Goal: Task Accomplishment & Management: Manage account settings

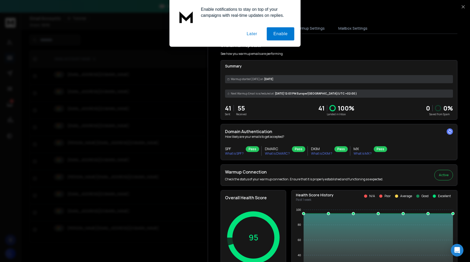
click at [256, 34] on button "Later" at bounding box center [252, 33] width 24 height 13
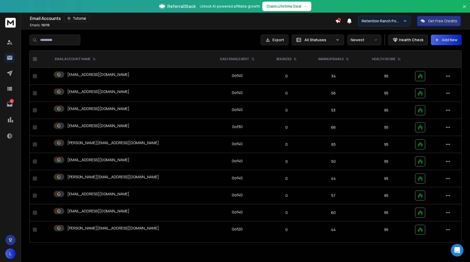
click at [396, 22] on p "Retention Ranch Podcast" at bounding box center [382, 20] width 41 height 5
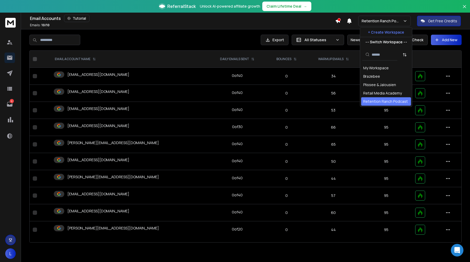
click at [373, 102] on div "Retention Ranch Podcast" at bounding box center [385, 101] width 45 height 5
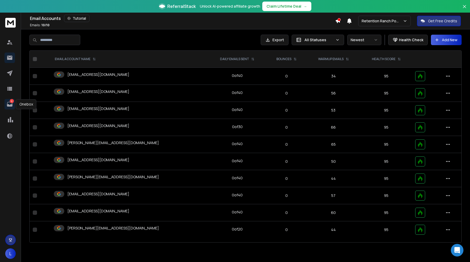
click at [9, 104] on icon at bounding box center [10, 104] width 6 height 5
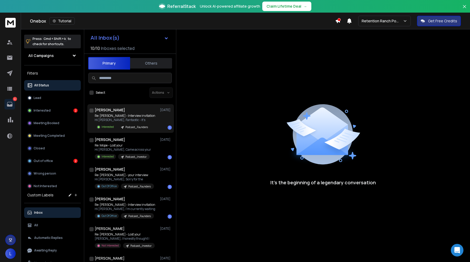
click at [116, 117] on p "Re: Scott - Interview invitation" at bounding box center [125, 116] width 61 height 4
click at [119, 117] on p "Re: Scott - Interview invitation" at bounding box center [125, 116] width 61 height 4
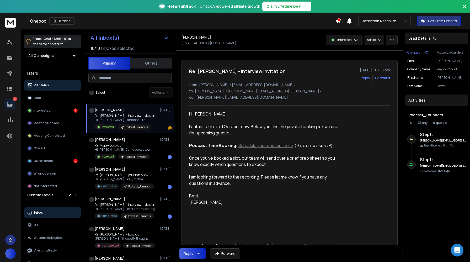
scroll to position [3, 0]
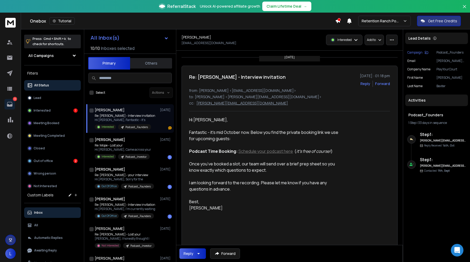
click at [185, 256] on div "Reply" at bounding box center [189, 253] width 10 height 5
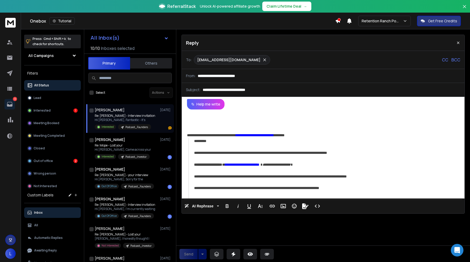
click at [208, 137] on div "**********" at bounding box center [323, 153] width 283 height 89
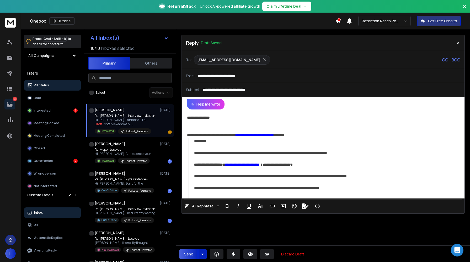
click at [233, 118] on div "**********" at bounding box center [322, 118] width 271 height 6
drag, startPoint x: 233, startPoint y: 118, endPoint x: 190, endPoint y: 117, distance: 42.5
click at [190, 117] on div "**********" at bounding box center [322, 118] width 271 height 6
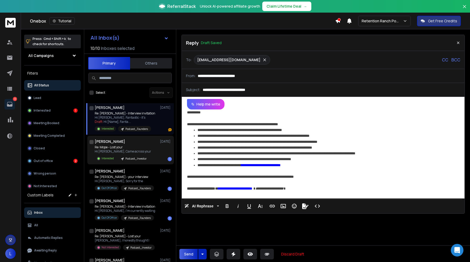
scroll to position [2, 0]
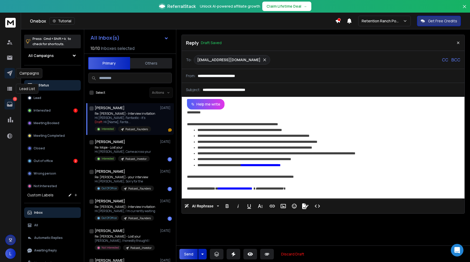
click at [10, 68] on link at bounding box center [9, 73] width 10 height 10
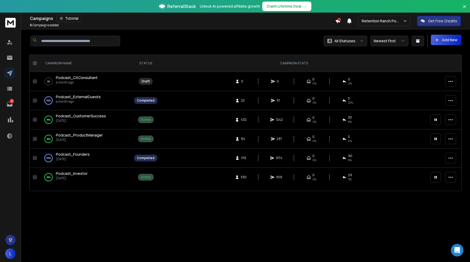
click at [87, 116] on span "Podcast_CustomerSuccess" at bounding box center [81, 115] width 50 height 5
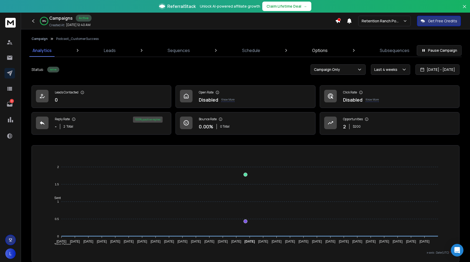
click at [316, 50] on p "Options" at bounding box center [319, 50] width 15 height 6
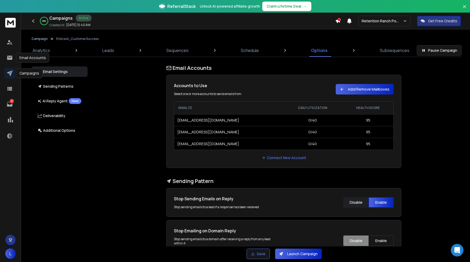
click at [11, 70] on link at bounding box center [9, 73] width 10 height 10
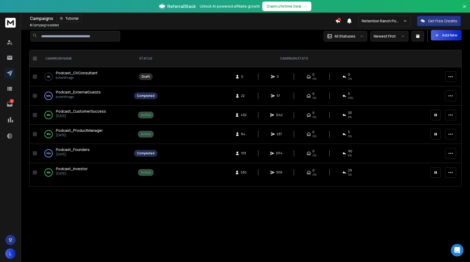
scroll to position [5, 0]
click at [11, 108] on link "3" at bounding box center [9, 104] width 10 height 10
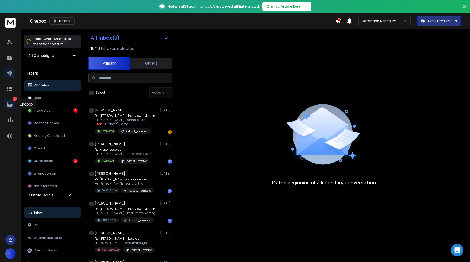
click at [11, 73] on icon at bounding box center [10, 74] width 6 height 6
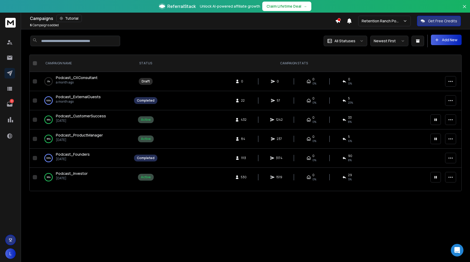
click at [85, 97] on span "Podcast_ExternalGuests" at bounding box center [78, 96] width 45 height 5
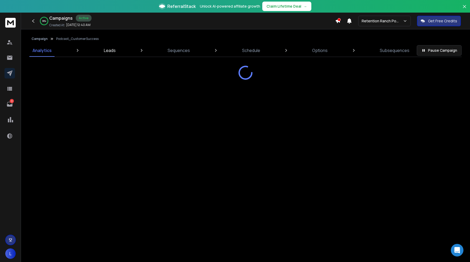
click at [106, 52] on p "Leads" at bounding box center [110, 50] width 12 height 6
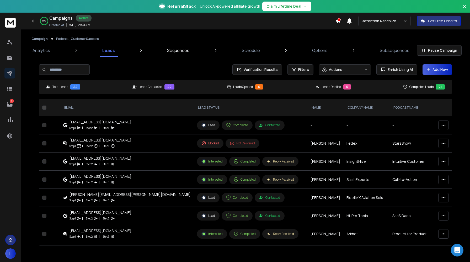
click at [181, 53] on p "Sequences" at bounding box center [178, 50] width 22 height 6
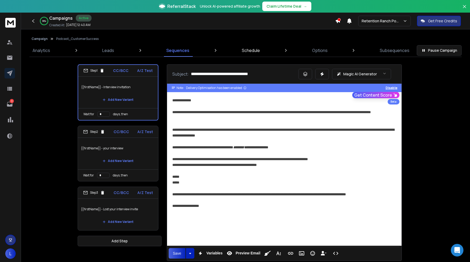
click at [245, 52] on p "Schedule" at bounding box center [251, 50] width 18 height 6
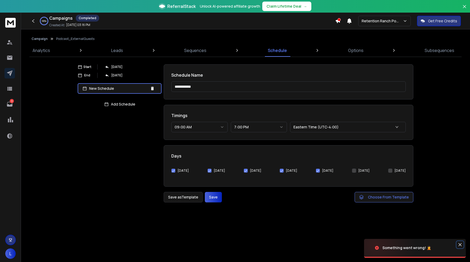
click at [459, 243] on icon "Notifications (F8)" at bounding box center [459, 244] width 5 height 5
